Goal: Communication & Community: Answer question/provide support

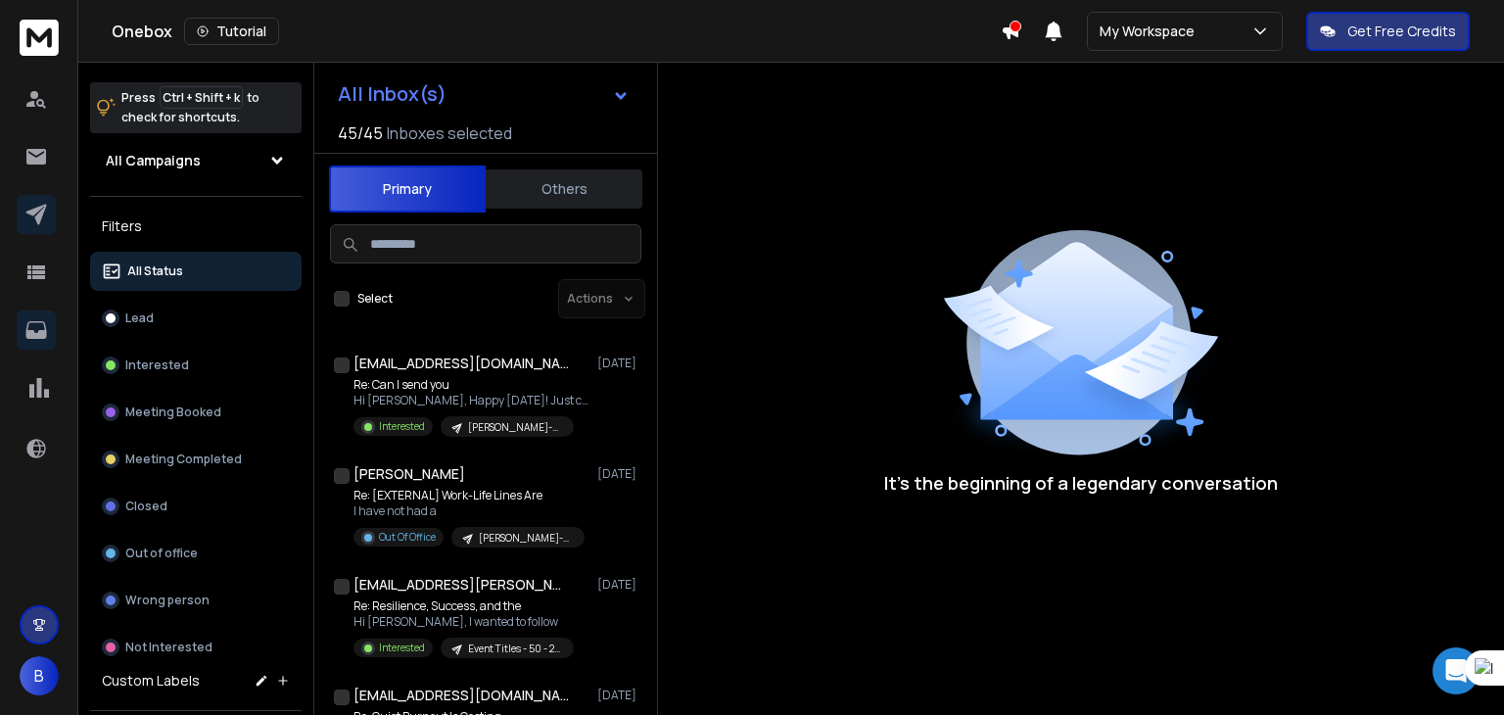
click at [33, 211] on icon at bounding box center [35, 215] width 21 height 21
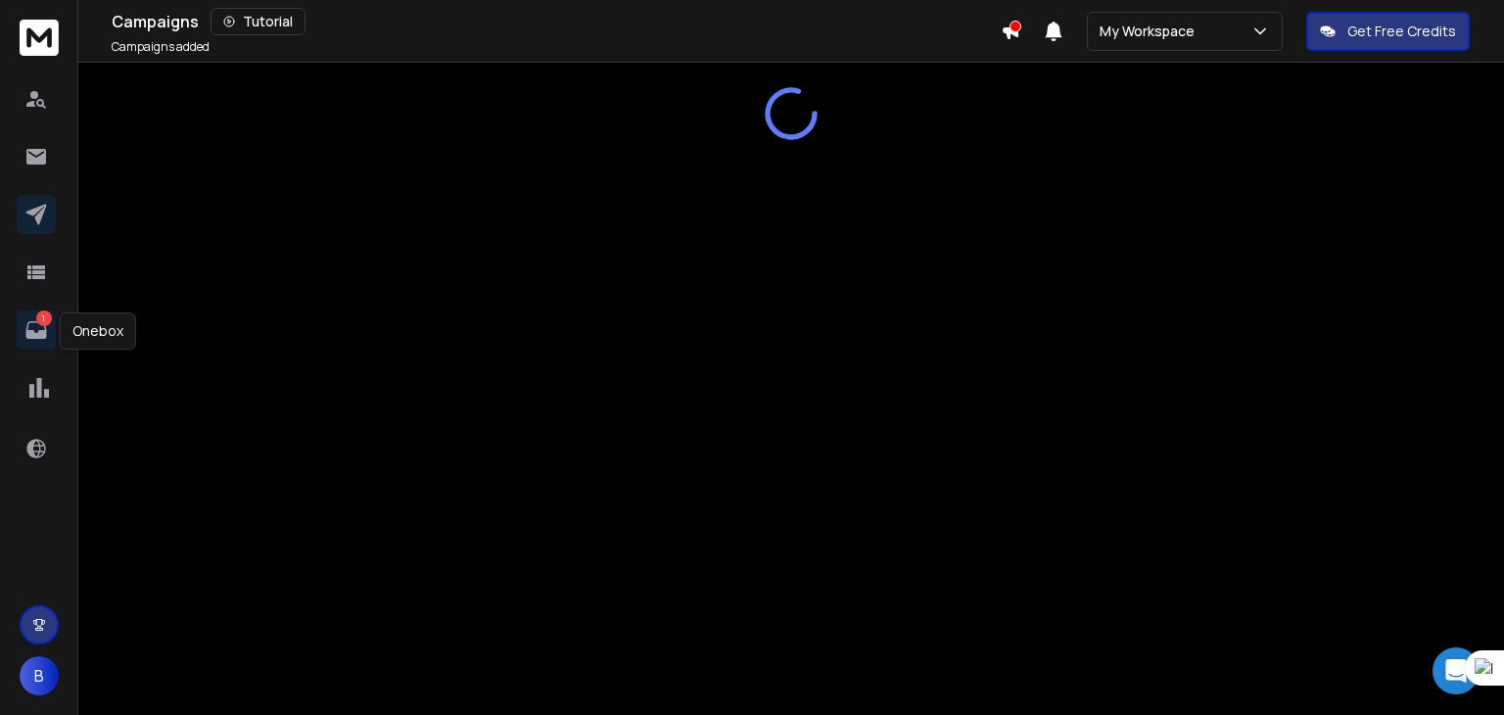
click at [38, 324] on p "1" at bounding box center [44, 318] width 16 height 16
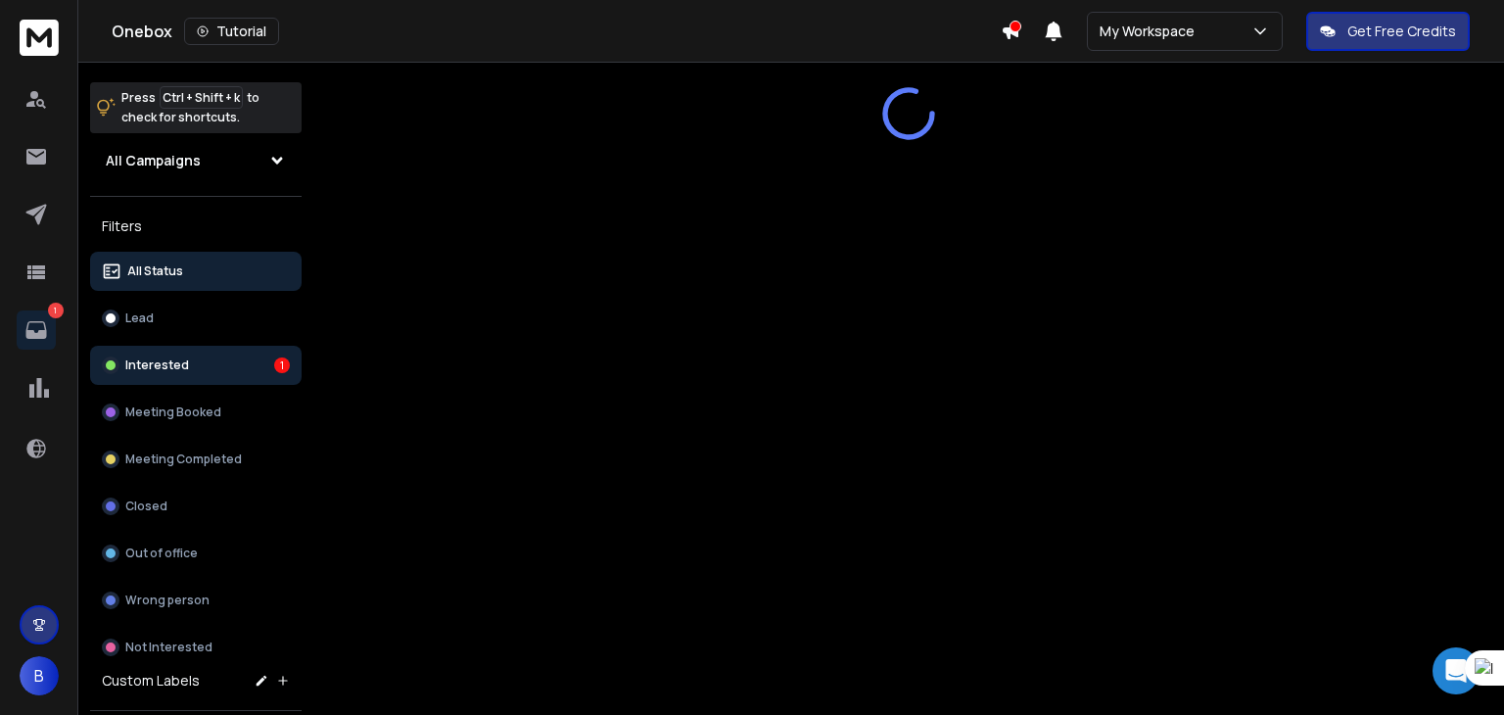
click at [209, 365] on button "Interested 1" at bounding box center [195, 365] width 211 height 39
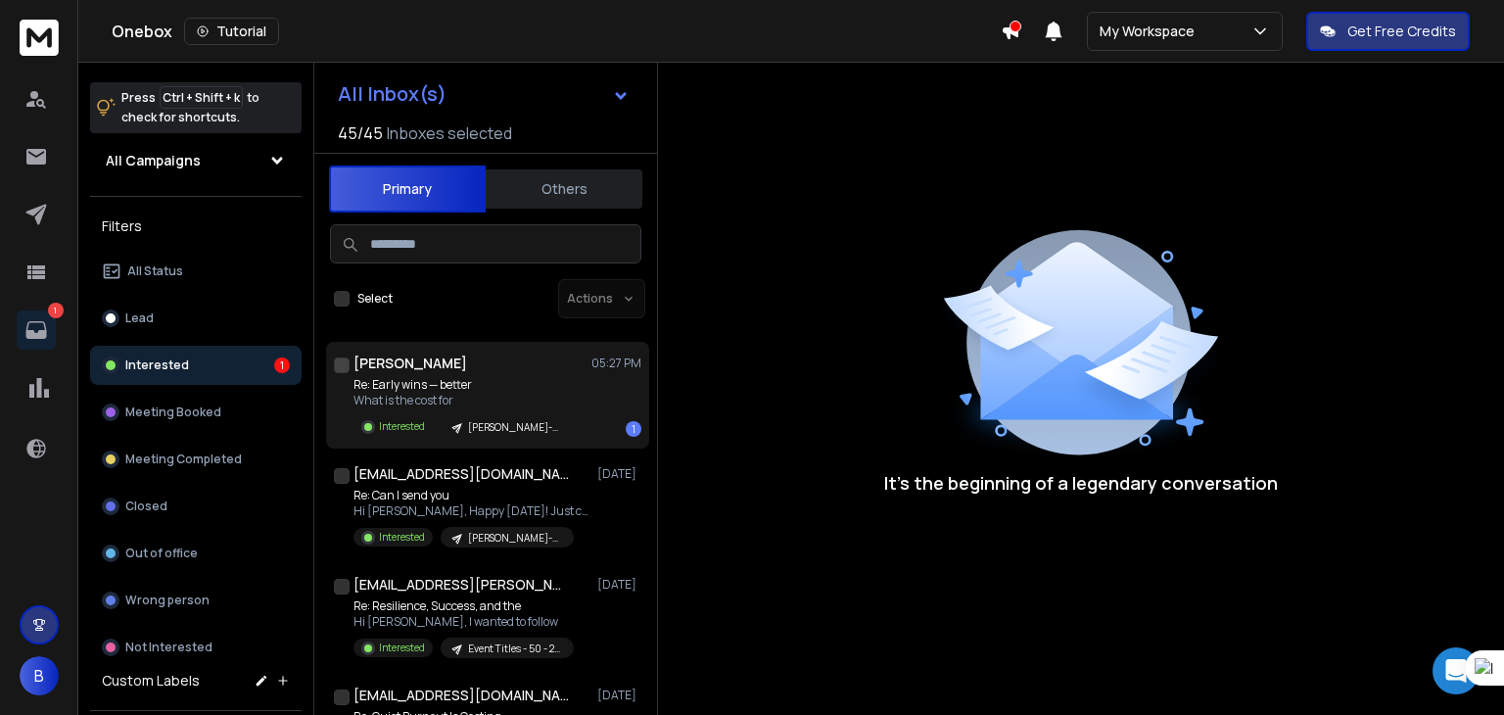
click at [424, 367] on div "Whittaker 05:27 PM" at bounding box center [497, 363] width 288 height 20
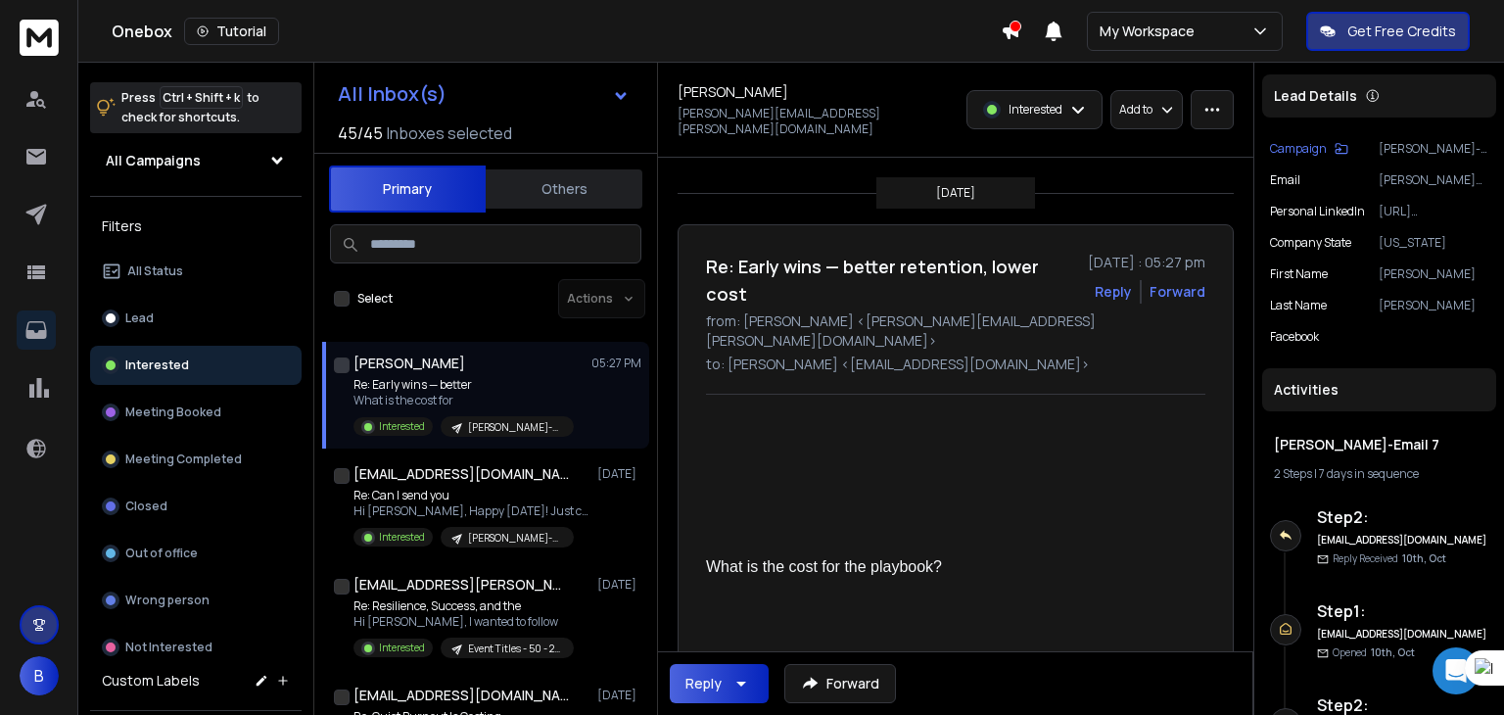
click at [1100, 282] on button "Reply" at bounding box center [1112, 292] width 37 height 20
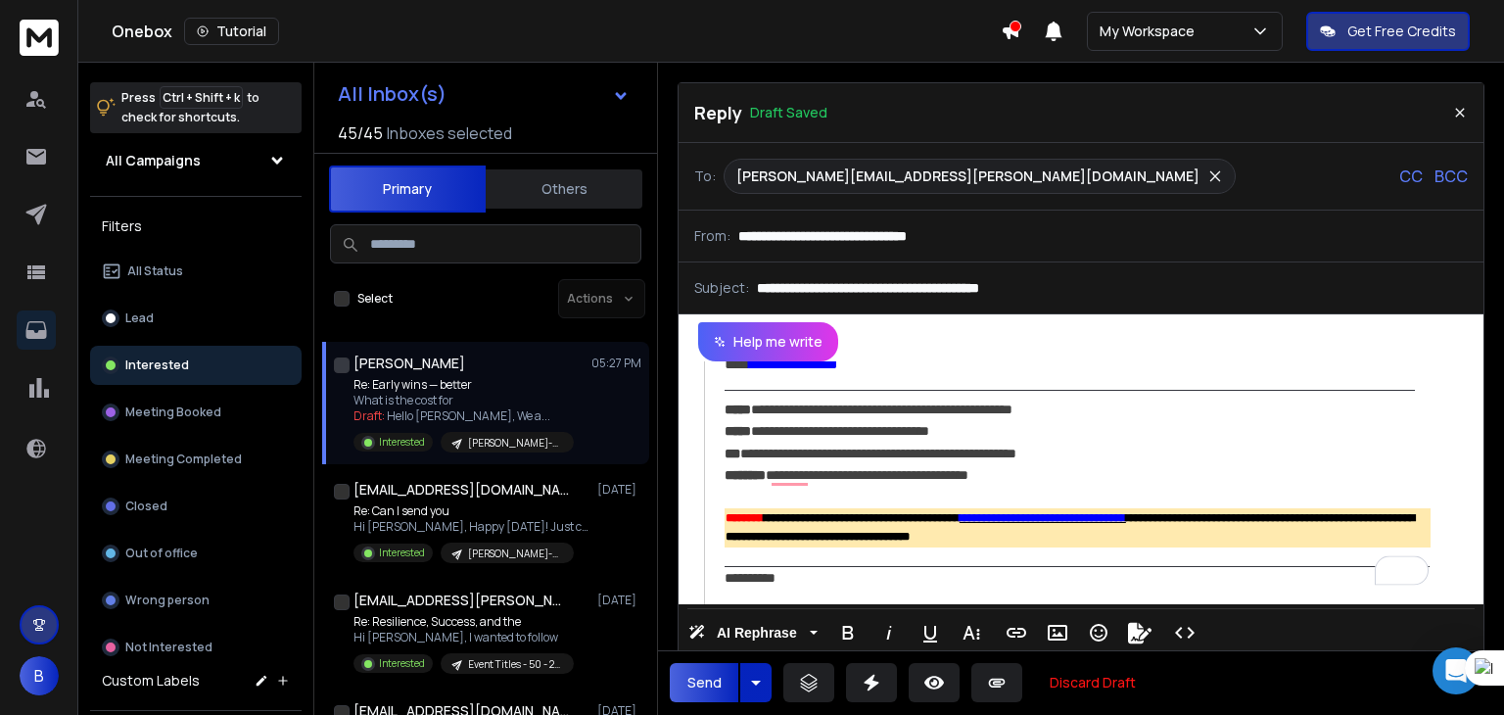
scroll to position [294, 0]
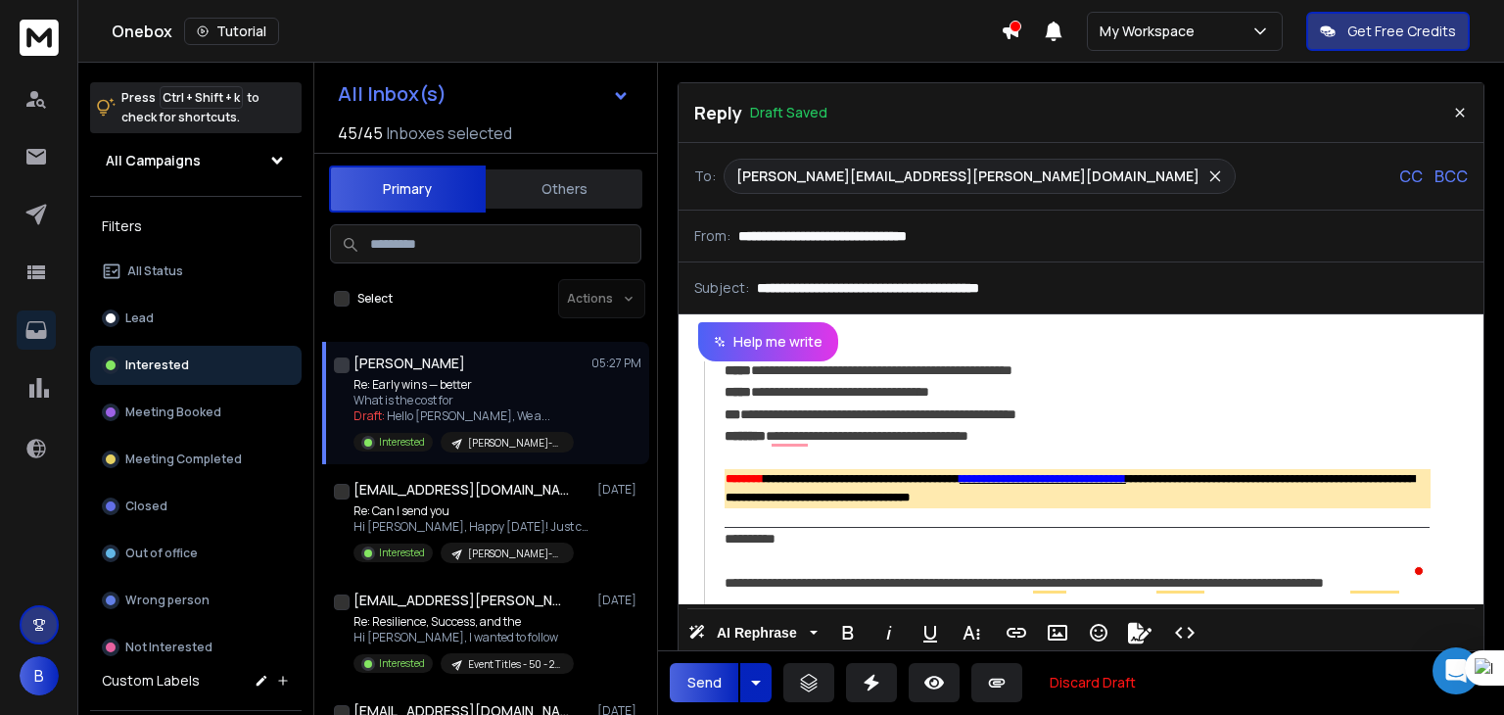
click at [713, 674] on button "Send" at bounding box center [704, 682] width 69 height 39
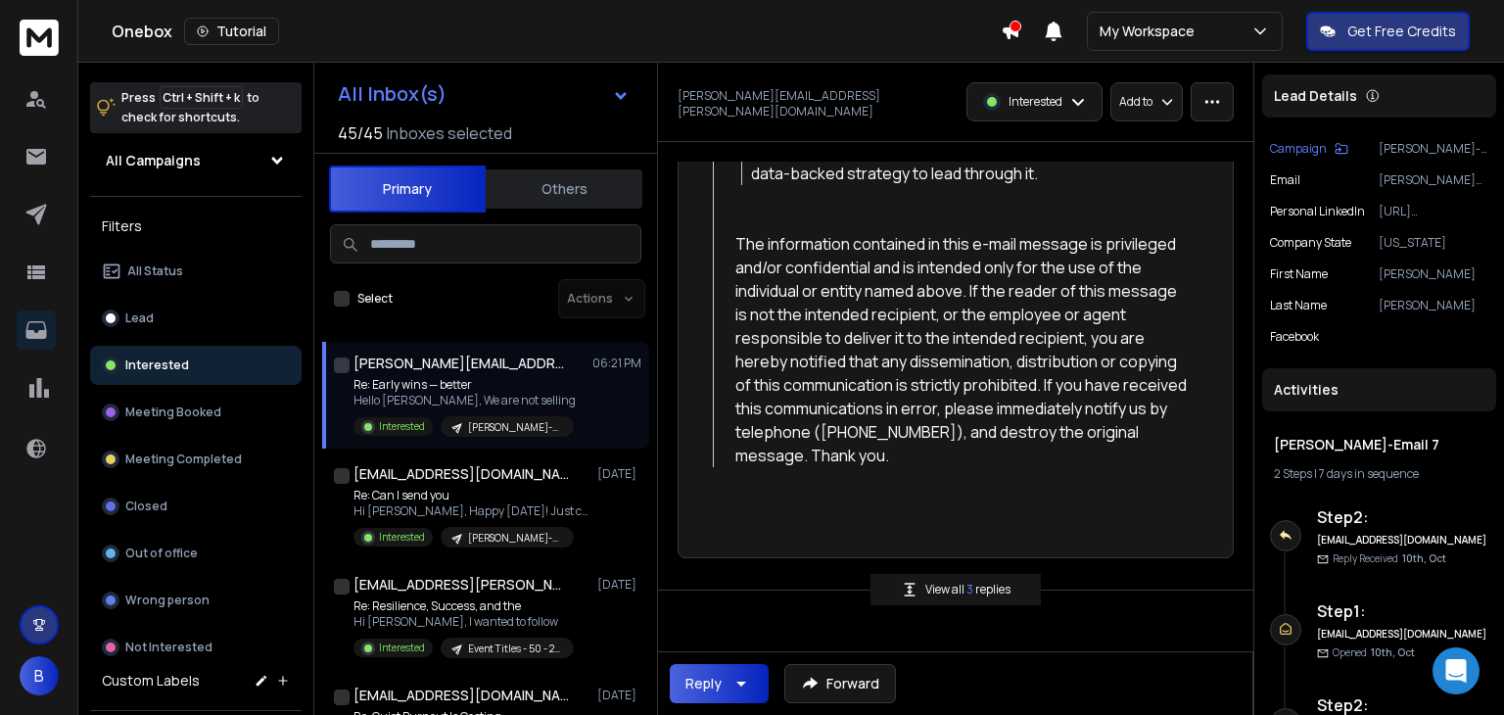
scroll to position [1322, 0]
